Goal: Communication & Community: Answer question/provide support

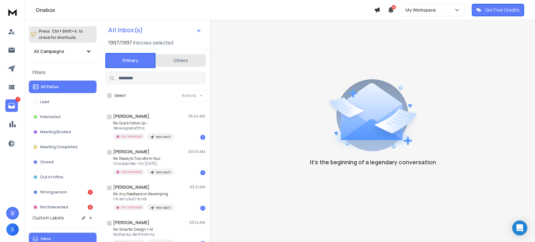
scroll to position [174, 0]
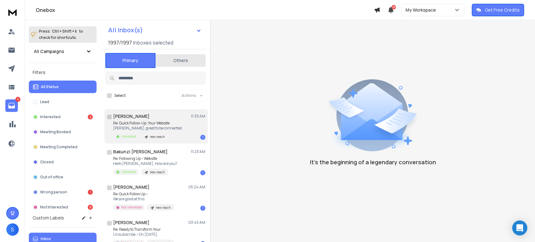
click at [183, 121] on div "Re: Quick Follow-Up: Your Website [PERSON_NAME], great to be connected. Interes…" at bounding box center [159, 130] width 92 height 19
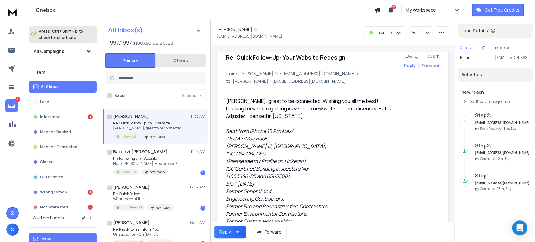
scroll to position [35, 0]
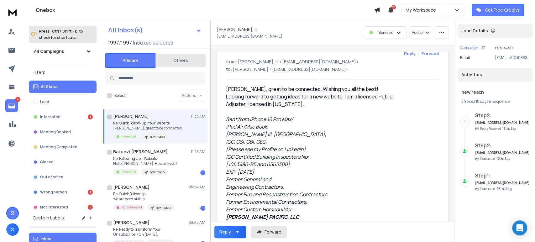
click at [277, 232] on button "Forward" at bounding box center [269, 232] width 36 height 13
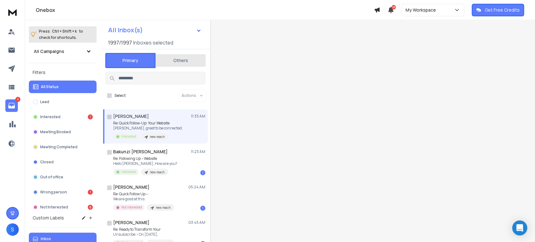
scroll to position [0, 0]
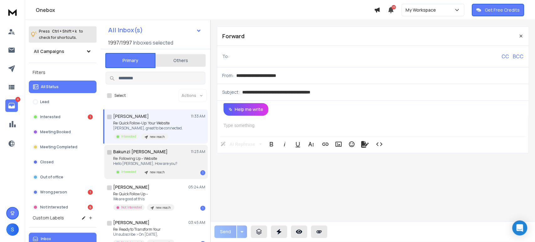
click at [156, 153] on div "Bakunzi Matemane 11:23 AM" at bounding box center [159, 152] width 92 height 6
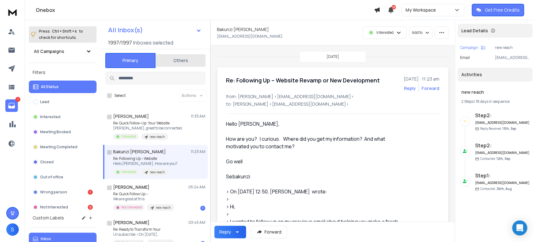
drag, startPoint x: 226, startPoint y: 125, endPoint x: 338, endPoint y: 180, distance: 124.7
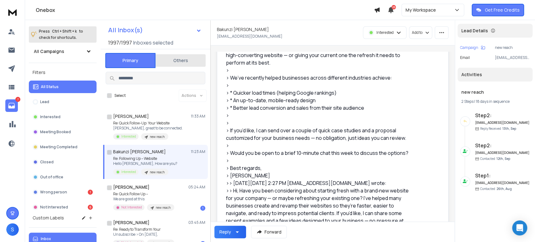
scroll to position [244, 0]
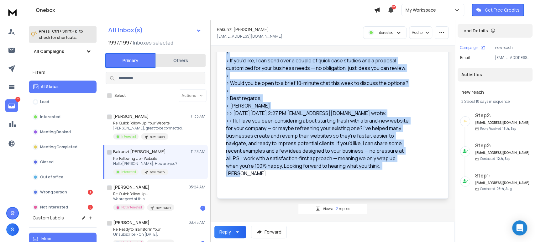
click at [388, 169] on div "Hello [PERSON_NAME], How are you? I curious. Where did you get my information? …" at bounding box center [320, 33] width 188 height 314
copy div "Lorem Ipsum, Dol sit ame? C adipisc. Elits doe tem inc ut laboreetdol? Mag aliq…"
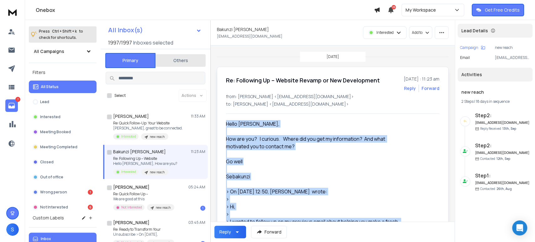
scroll to position [0, 0]
click at [226, 233] on div "Reply" at bounding box center [226, 232] width 12 height 6
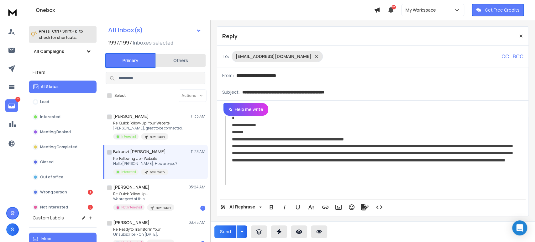
scroll to position [32, 0]
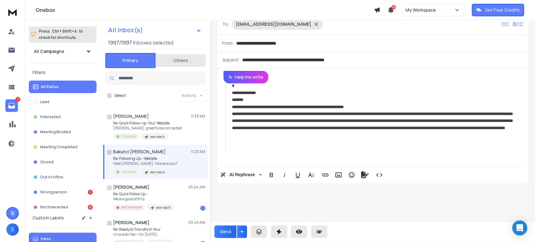
click at [225, 234] on button "Send" at bounding box center [226, 231] width 22 height 13
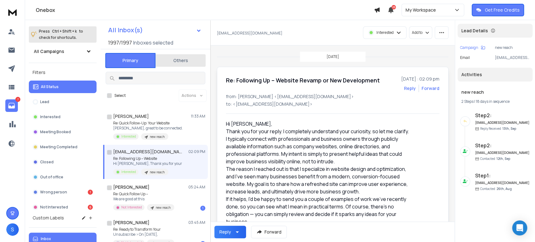
click at [393, 2] on div "Onebox 25 My Workspace Get Free Credits" at bounding box center [267, 10] width 535 height 20
click at [394, 8] on span "25" at bounding box center [394, 7] width 4 height 4
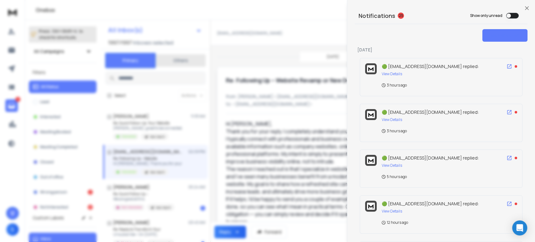
click at [495, 33] on span "Mark all as read" at bounding box center [505, 35] width 29 height 5
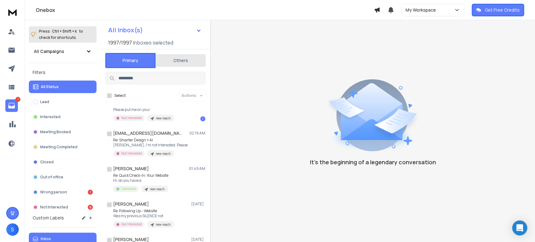
scroll to position [278, 0]
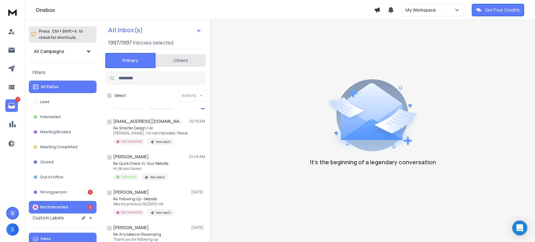
click at [45, 207] on p "Not Interested" at bounding box center [54, 207] width 28 height 5
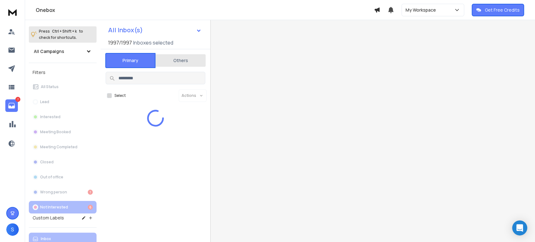
scroll to position [0, 0]
